Goal: Find specific page/section: Find specific page/section

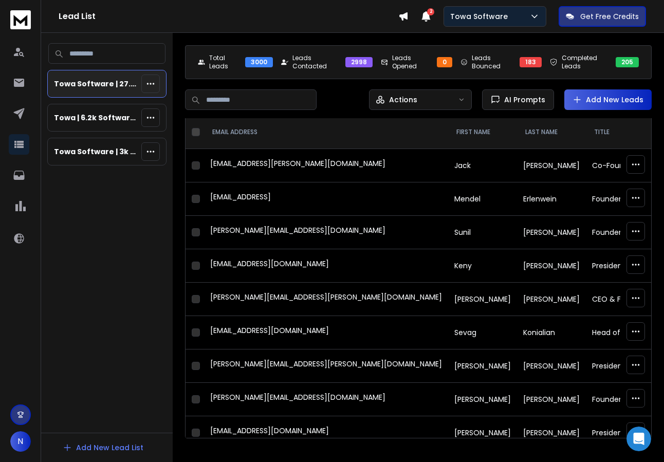
click at [498, 14] on p "Towa Software" at bounding box center [481, 16] width 62 height 10
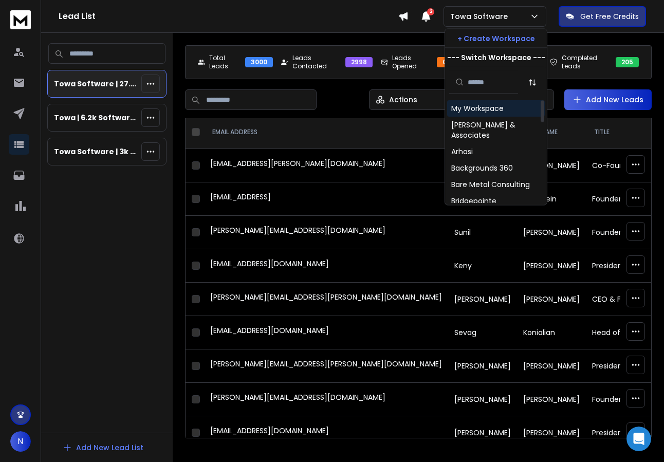
click at [483, 108] on div "My Workspace" at bounding box center [477, 108] width 52 height 10
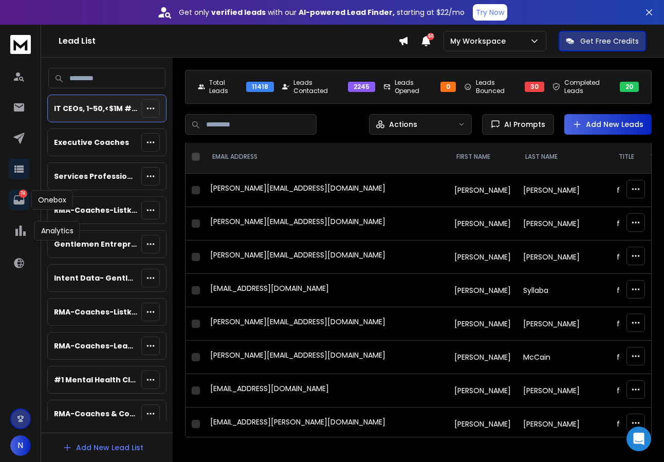
click at [16, 199] on icon at bounding box center [19, 200] width 12 height 12
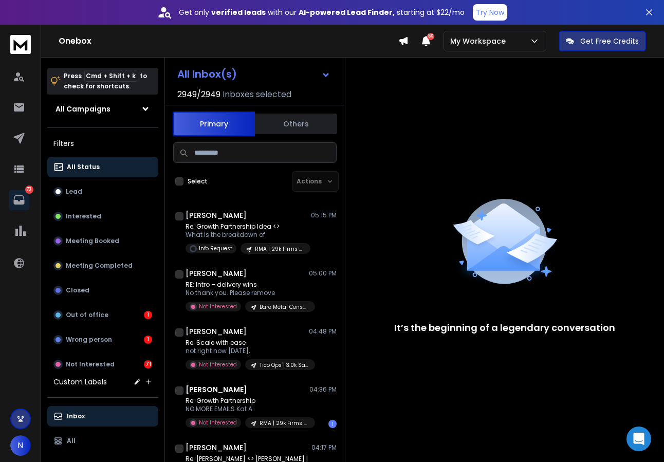
click at [648, 13] on icon at bounding box center [649, 12] width 6 height 6
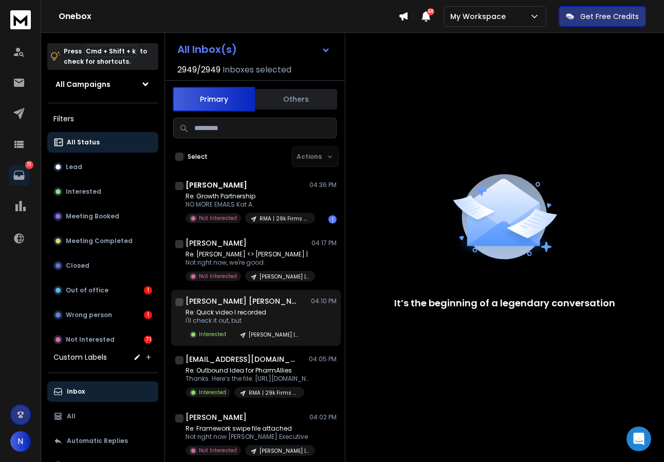
scroll to position [183, 0]
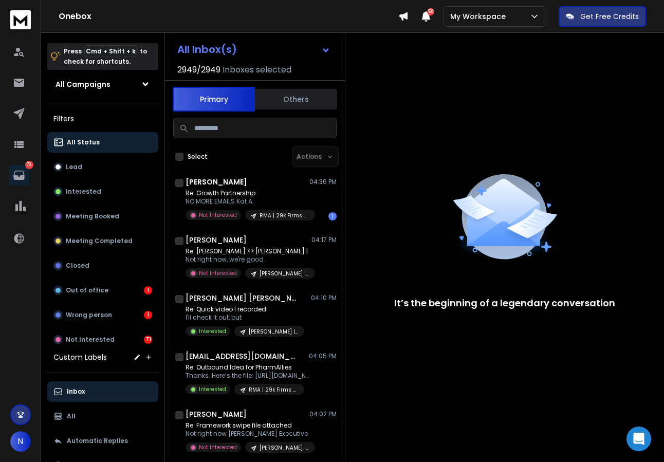
click at [306, 108] on button "Others" at bounding box center [296, 99] width 82 height 23
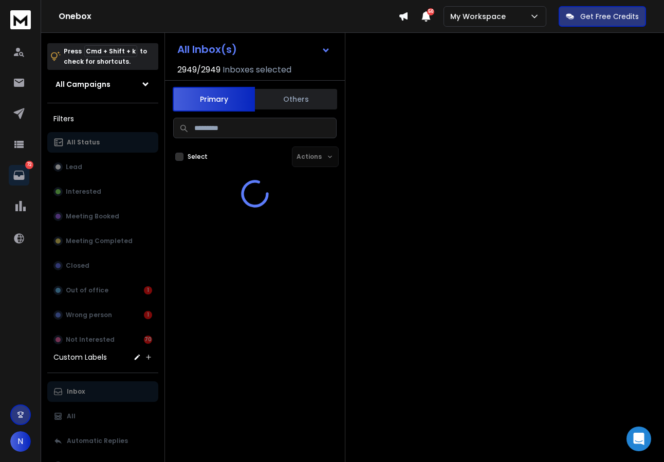
click at [232, 98] on button "Primary" at bounding box center [214, 99] width 82 height 25
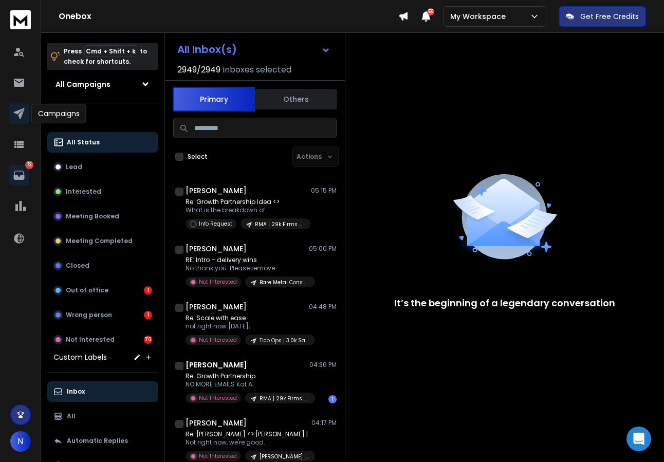
click at [22, 123] on link at bounding box center [19, 113] width 21 height 21
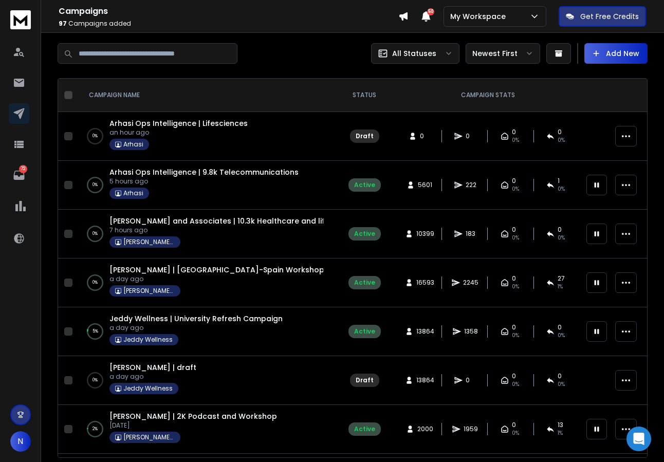
click at [206, 176] on span "Arhasi Ops Intelligence | 9.8k Telecommunications" at bounding box center [203, 172] width 189 height 10
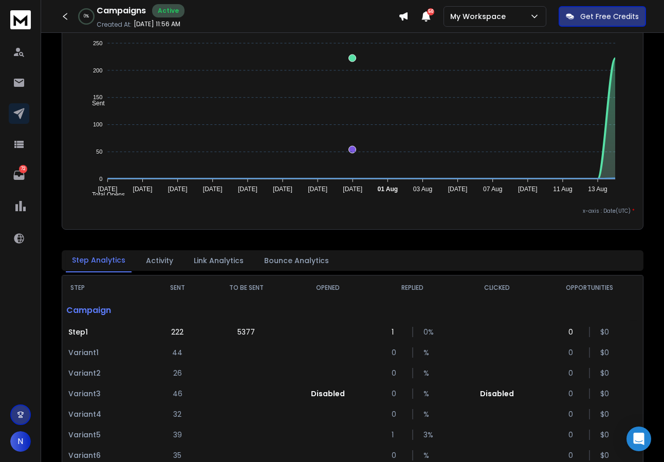
scroll to position [283, 0]
